Goal: Navigation & Orientation: Find specific page/section

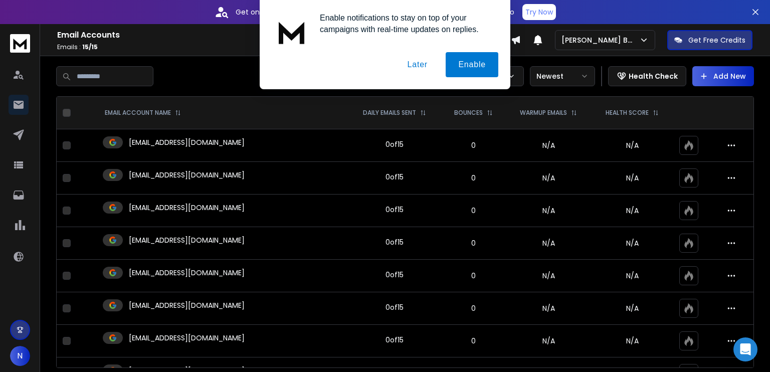
click at [413, 62] on button "Later" at bounding box center [417, 64] width 45 height 25
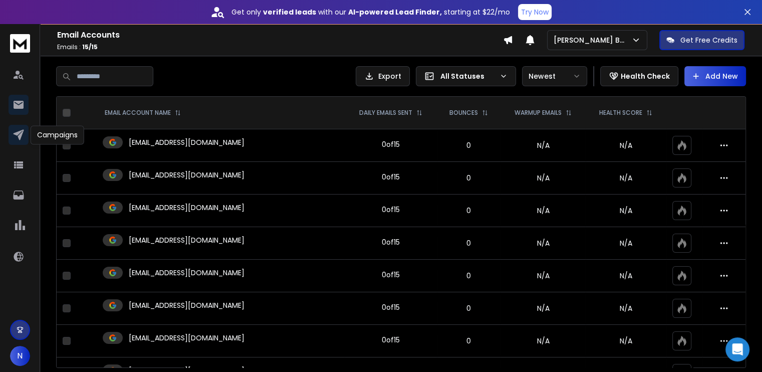
click at [19, 130] on icon at bounding box center [19, 135] width 12 height 12
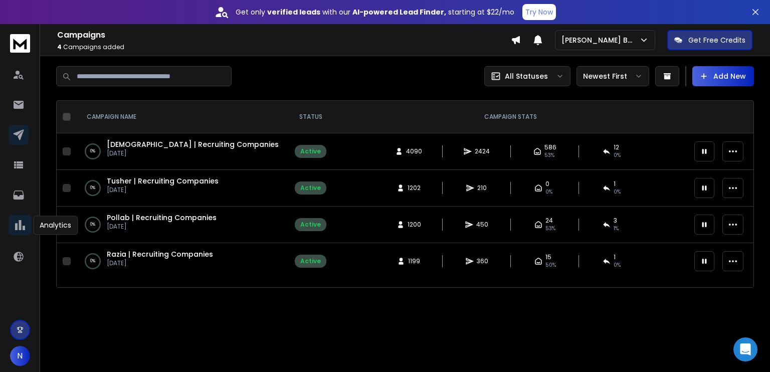
click at [18, 228] on icon at bounding box center [20, 225] width 15 height 15
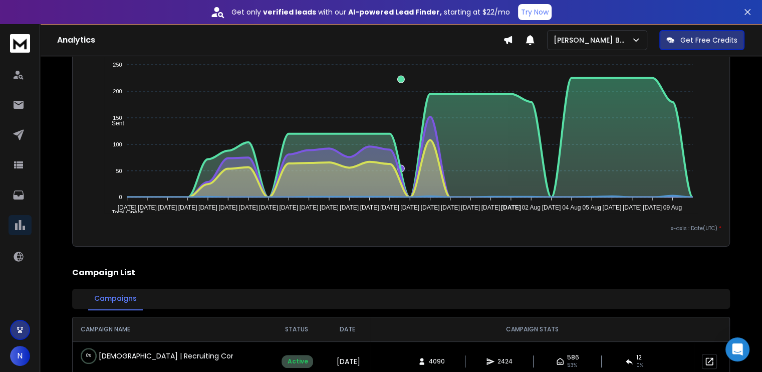
scroll to position [201, 0]
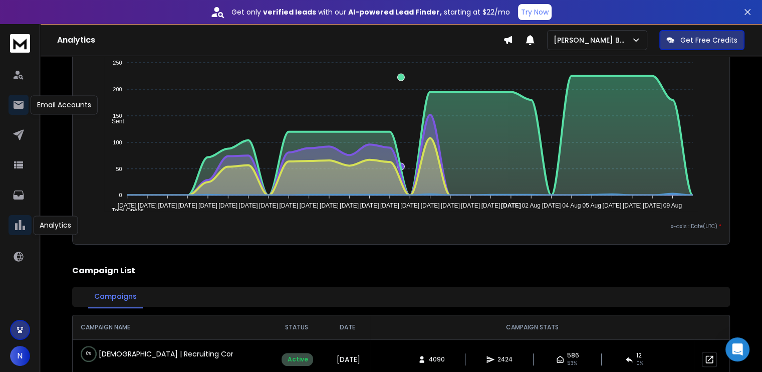
click at [24, 106] on icon at bounding box center [19, 105] width 12 height 12
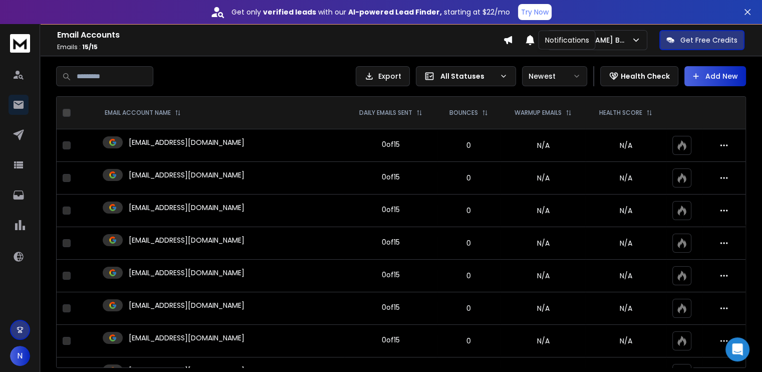
click at [545, 36] on div "Notifications" at bounding box center [566, 40] width 57 height 19
click at [600, 45] on p "[PERSON_NAME] Bhai" at bounding box center [593, 40] width 78 height 10
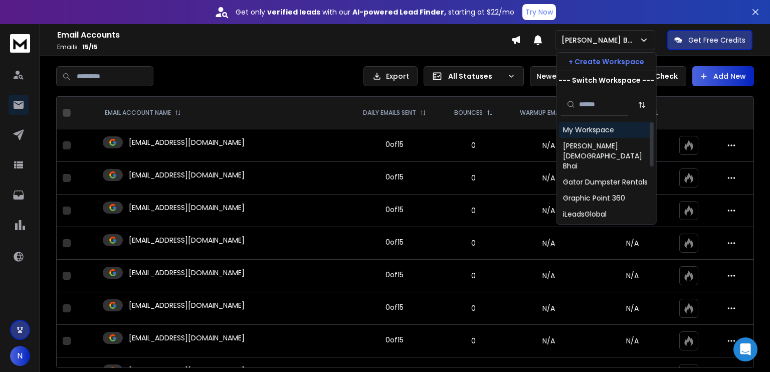
click at [598, 131] on div "My Workspace" at bounding box center [588, 130] width 51 height 10
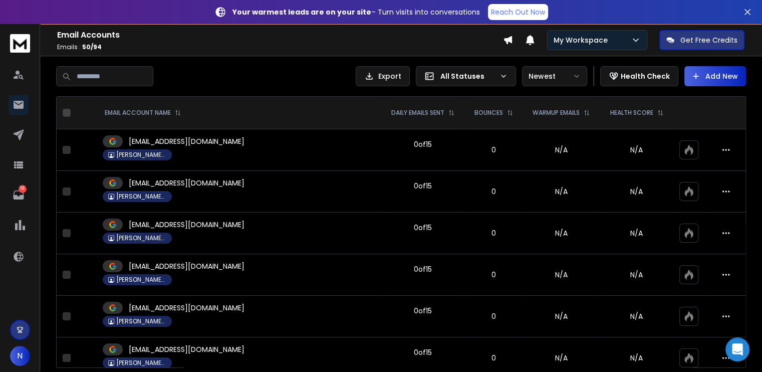
click at [622, 37] on div "My Workspace" at bounding box center [597, 40] width 87 height 10
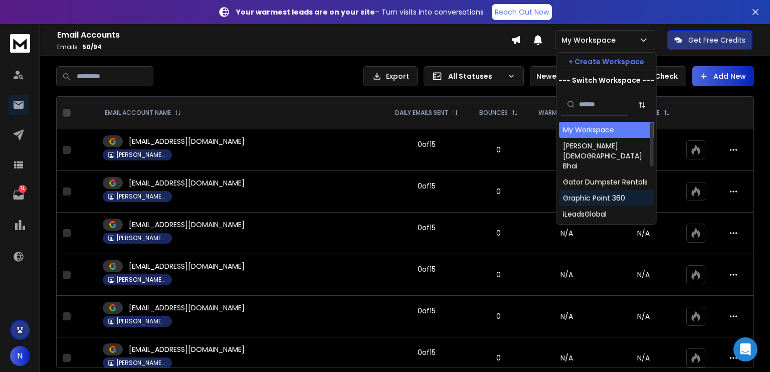
click at [582, 193] on div "Graphic Point 360" at bounding box center [594, 198] width 62 height 10
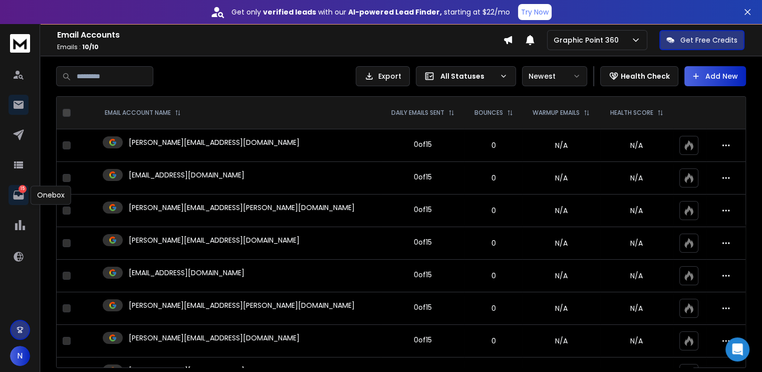
click at [24, 192] on p "15" at bounding box center [23, 189] width 8 height 8
